Goal: Task Accomplishment & Management: Manage account settings

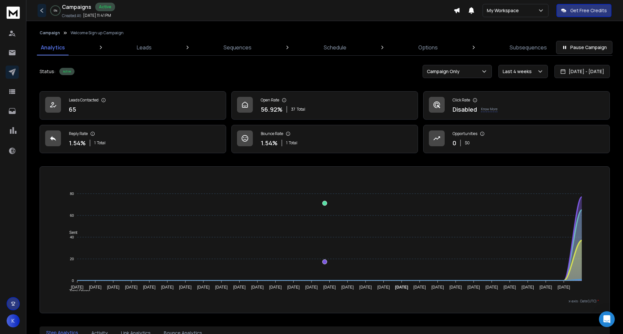
click at [45, 12] on button at bounding box center [42, 10] width 9 height 13
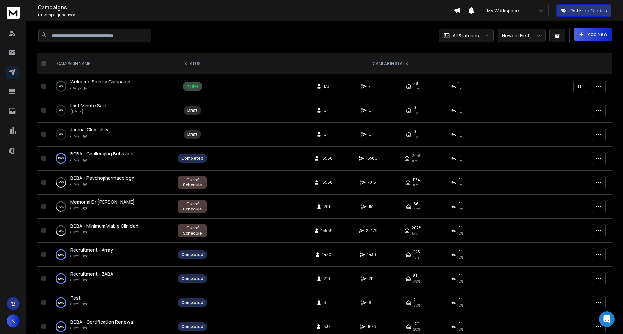
click at [111, 83] on span "Welcome Sign up Campaign" at bounding box center [100, 81] width 60 height 6
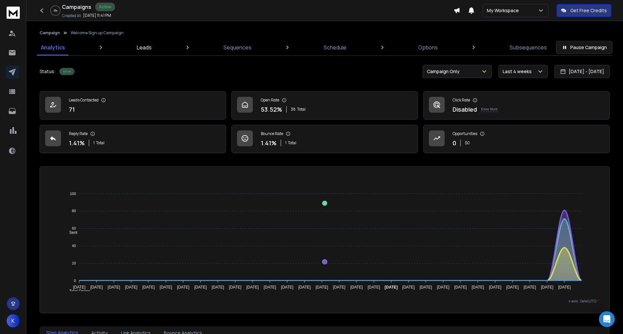
click at [153, 51] on link "Leads" at bounding box center [144, 48] width 23 height 16
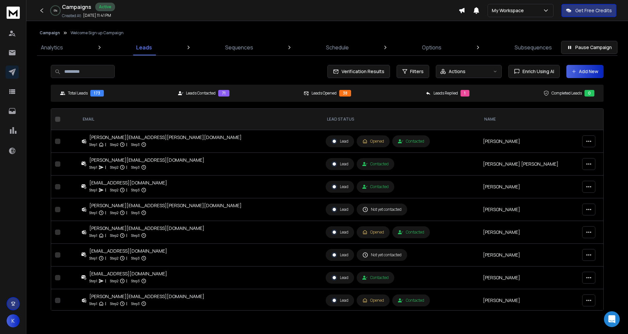
click at [590, 75] on button "Add New" at bounding box center [584, 71] width 37 height 13
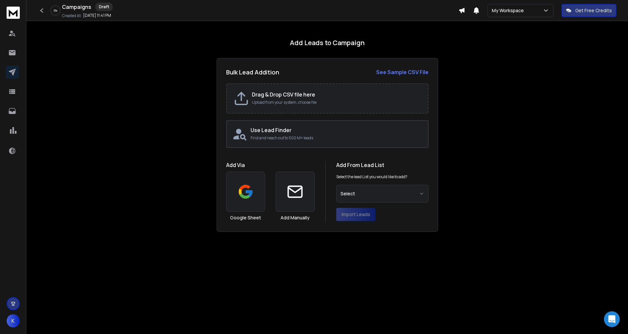
click at [275, 104] on p "Upload from your system, choose file" at bounding box center [336, 102] width 169 height 5
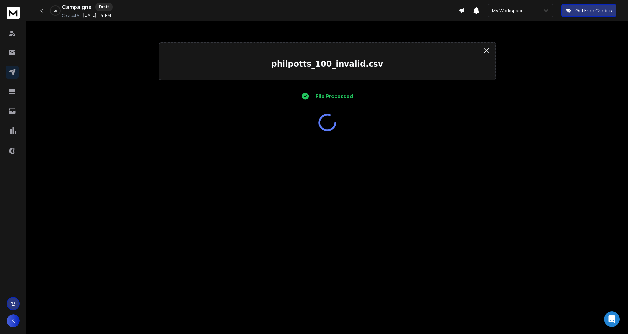
click at [485, 50] on icon at bounding box center [486, 51] width 8 height 8
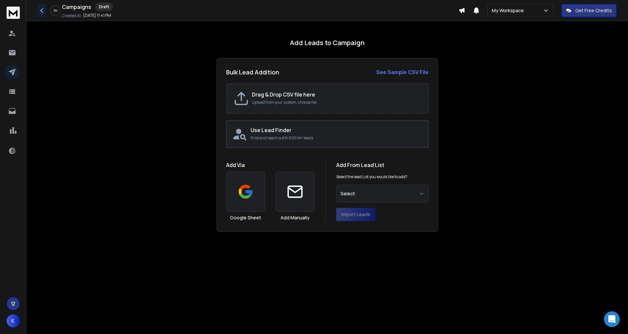
click at [44, 10] on icon at bounding box center [42, 11] width 6 height 6
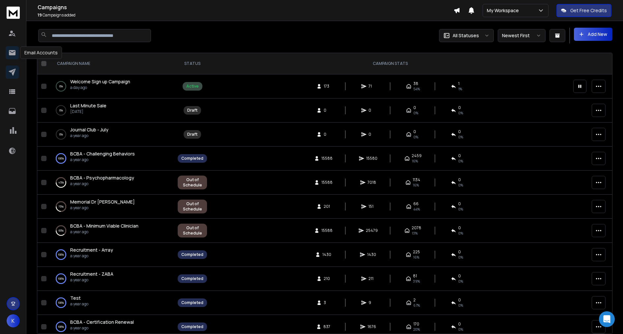
click at [13, 54] on icon at bounding box center [12, 52] width 7 height 5
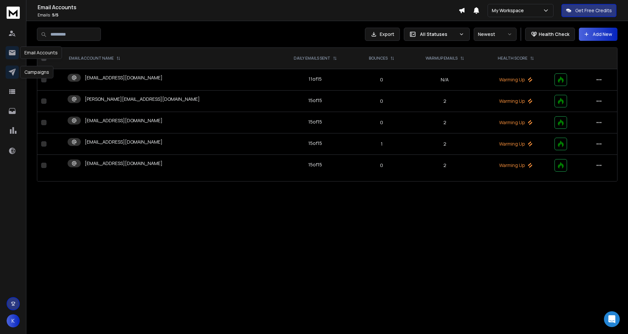
click at [12, 70] on icon at bounding box center [12, 72] width 7 height 7
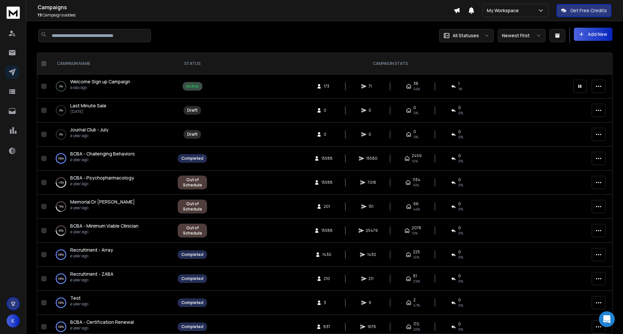
click at [86, 82] on span "Welcome Sign up Campaign" at bounding box center [100, 81] width 60 height 6
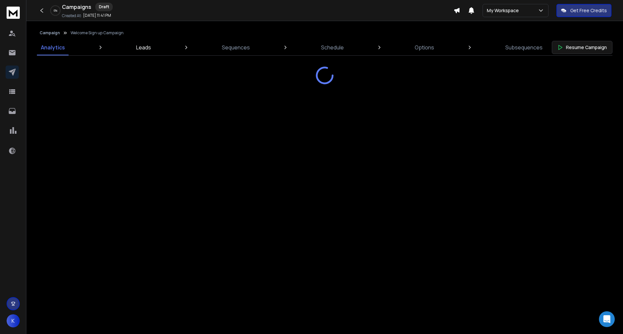
click at [145, 48] on p "Leads" at bounding box center [143, 48] width 15 height 8
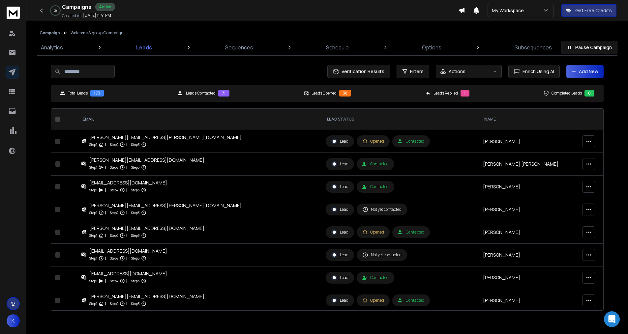
click at [588, 72] on button "Add New" at bounding box center [584, 71] width 37 height 13
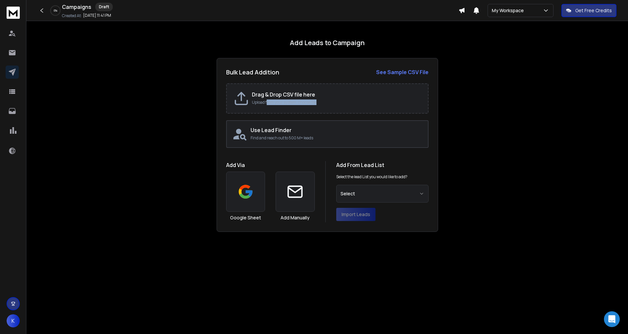
click at [267, 105] on div "Drag & Drop CSV file here Upload from your system, choose file" at bounding box center [336, 99] width 169 height 16
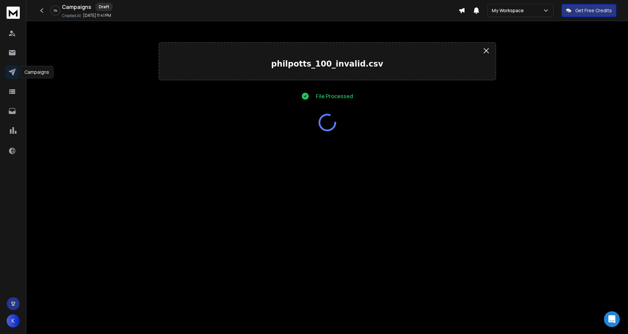
click at [12, 72] on icon at bounding box center [12, 72] width 7 height 7
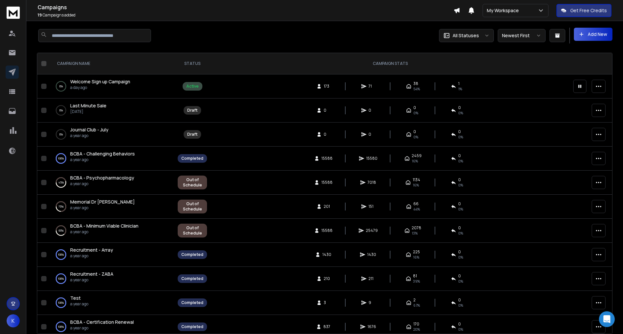
click at [99, 83] on span "Welcome Sign up Campaign" at bounding box center [100, 81] width 60 height 6
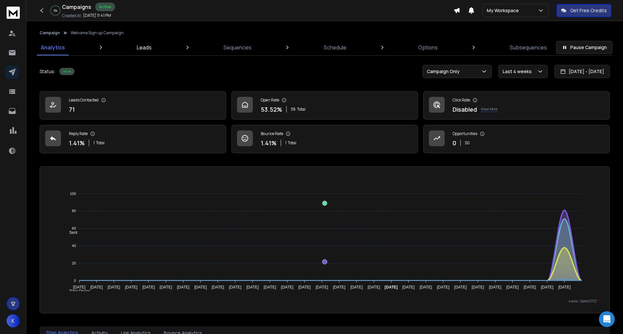
click at [145, 50] on p "Leads" at bounding box center [144, 48] width 15 height 8
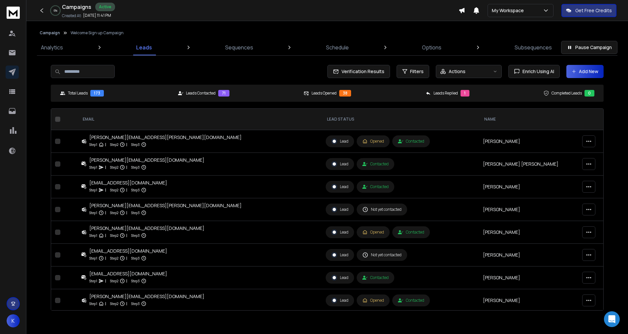
click at [591, 71] on button "Add New" at bounding box center [584, 71] width 37 height 13
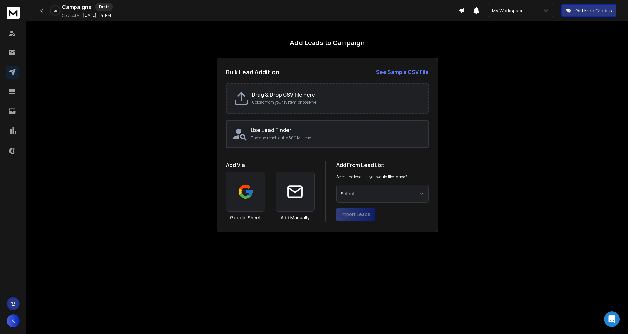
click at [293, 104] on p "Upload from your system, choose file" at bounding box center [336, 102] width 169 height 5
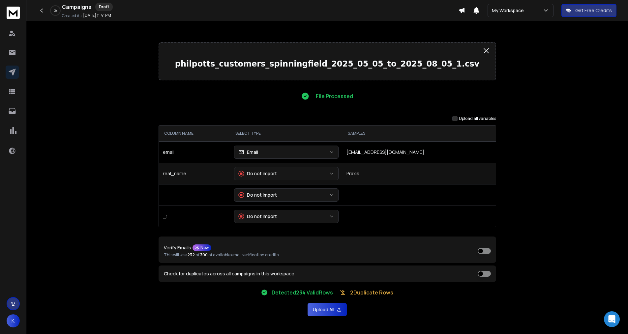
click at [289, 174] on button "Do not import" at bounding box center [286, 173] width 104 height 13
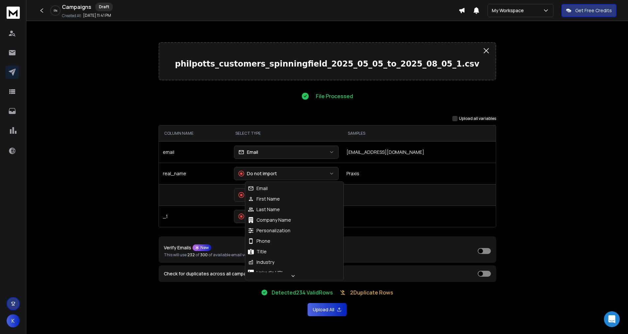
click at [200, 198] on td at bounding box center [194, 194] width 71 height 21
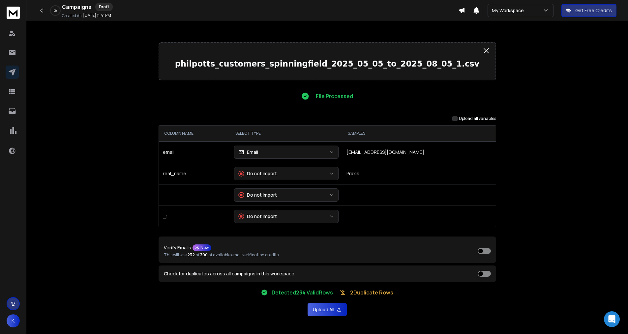
click at [49, 14] on div "0 % Campaigns Draft Created At: Sep 10, 2025, 11:41 PM" at bounding box center [75, 11] width 75 height 16
click at [44, 11] on icon at bounding box center [42, 11] width 6 height 6
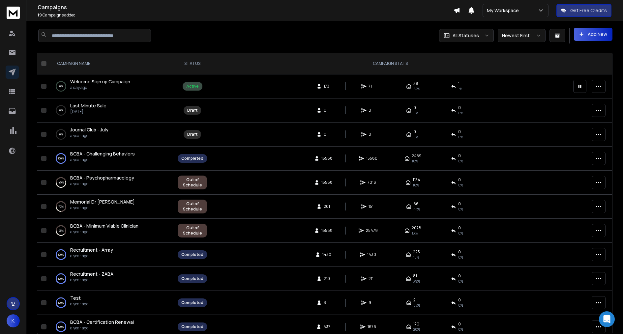
click at [103, 82] on span "Welcome Sign up Campaign" at bounding box center [100, 81] width 60 height 6
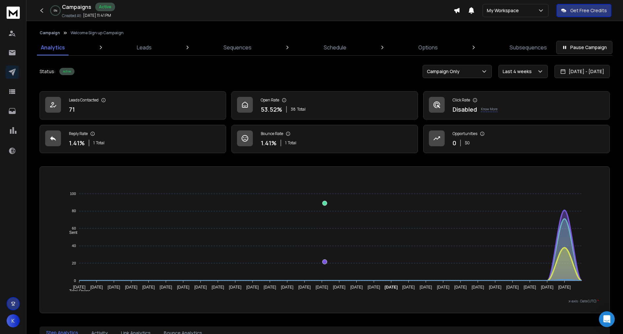
click at [156, 47] on div "Analytics Leads Sequences Schedule Options Subsequences" at bounding box center [294, 48] width 514 height 16
click at [145, 50] on p "Leads" at bounding box center [144, 48] width 15 height 8
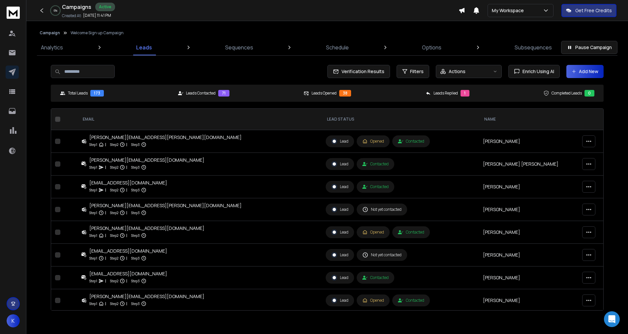
click at [581, 77] on button "Add New" at bounding box center [584, 71] width 37 height 13
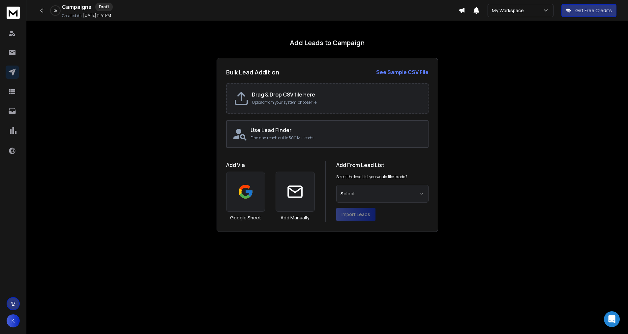
click at [290, 102] on p "Upload from your system, choose file" at bounding box center [336, 102] width 169 height 5
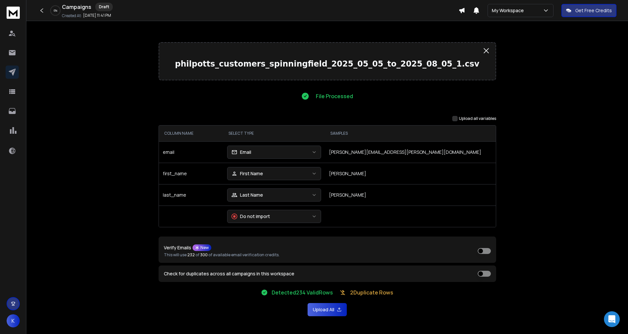
click at [484, 275] on button "Check for duplicates across all campaigns in this workspace" at bounding box center [484, 274] width 13 height 6
click at [321, 313] on button "Upload All" at bounding box center [326, 309] width 39 height 13
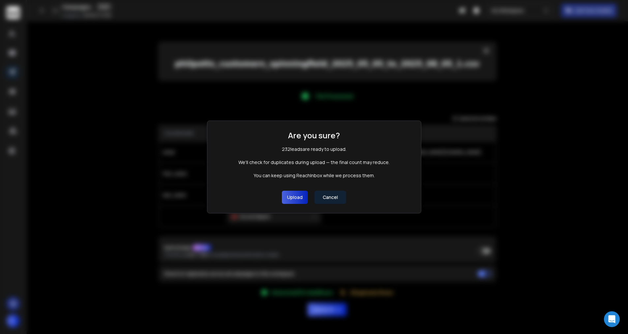
click at [292, 199] on button "Upload" at bounding box center [295, 197] width 26 height 13
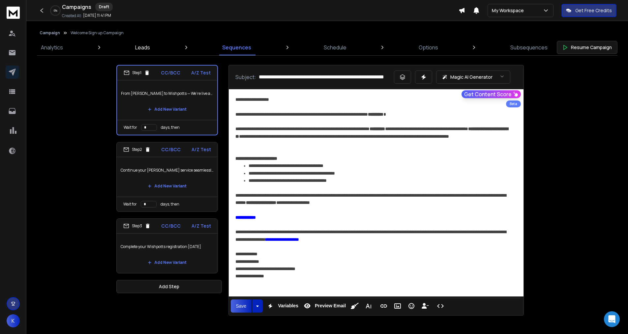
click at [147, 43] on link "Leads" at bounding box center [142, 48] width 23 height 16
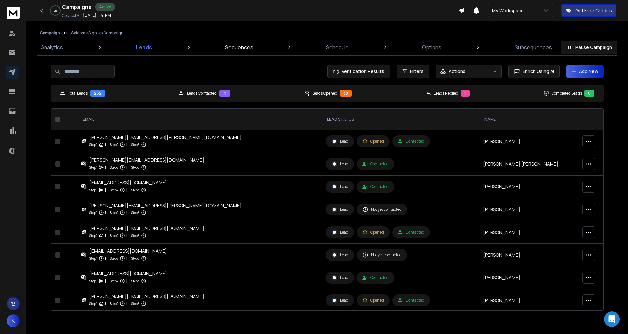
click at [229, 44] on p "Sequences" at bounding box center [239, 48] width 28 height 8
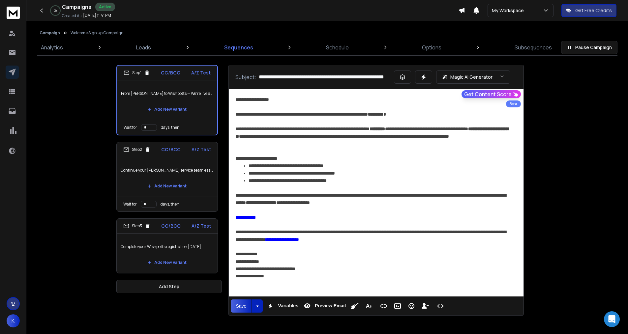
drag, startPoint x: 149, startPoint y: 128, endPoint x: 141, endPoint y: 126, distance: 7.6
click at [142, 126] on input "*" at bounding box center [149, 127] width 16 height 7
drag, startPoint x: 149, startPoint y: 126, endPoint x: 141, endPoint y: 125, distance: 8.3
click at [142, 126] on input "*" at bounding box center [149, 127] width 16 height 7
type input "*"
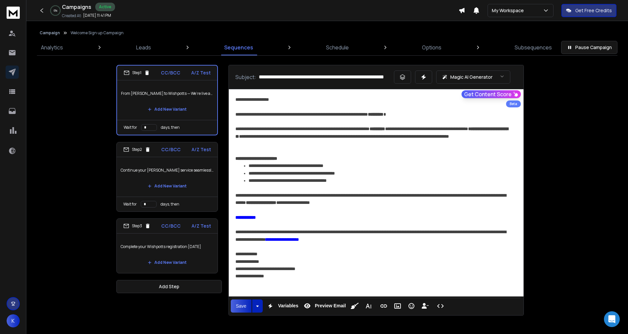
drag, startPoint x: 143, startPoint y: 203, endPoint x: 131, endPoint y: 199, distance: 13.4
click at [131, 199] on div "Wait for * days, then" at bounding box center [167, 204] width 101 height 15
type input "**********"
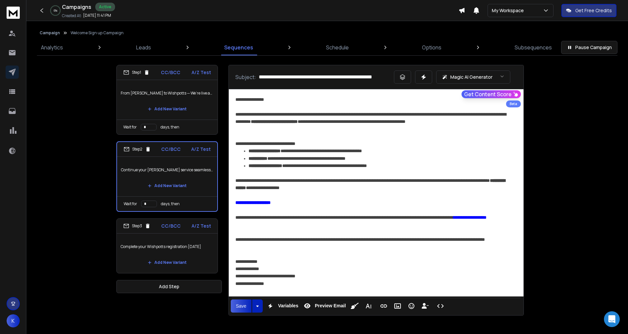
drag, startPoint x: 148, startPoint y: 206, endPoint x: 138, endPoint y: 203, distance: 11.0
click at [138, 203] on div "Wait for * days, then" at bounding box center [167, 203] width 100 height 15
type input "*"
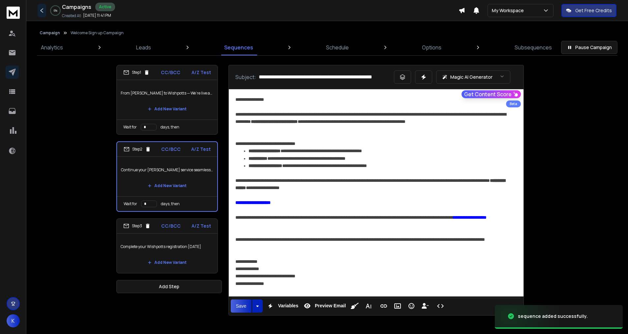
click at [41, 15] on button at bounding box center [42, 10] width 9 height 13
